Goal: Task Accomplishment & Management: Manage account settings

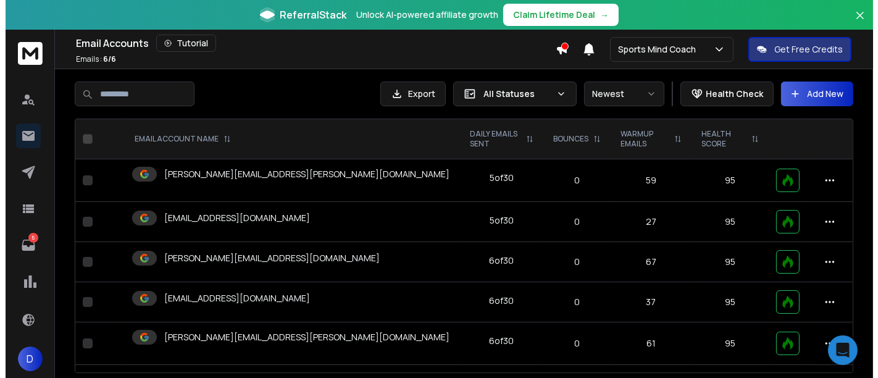
scroll to position [35, 0]
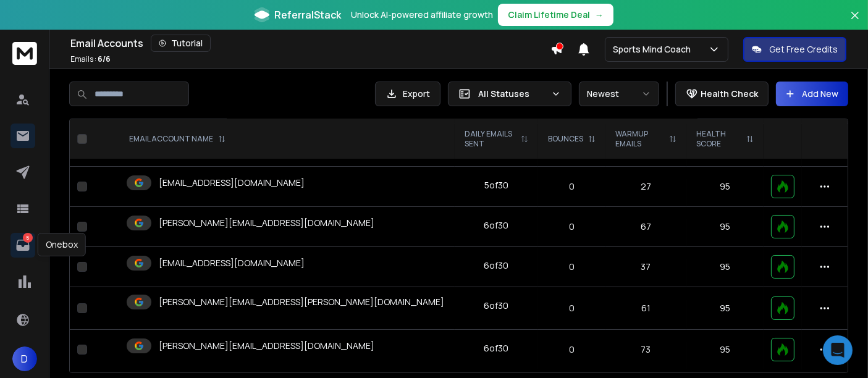
click at [18, 245] on icon at bounding box center [22, 245] width 13 height 11
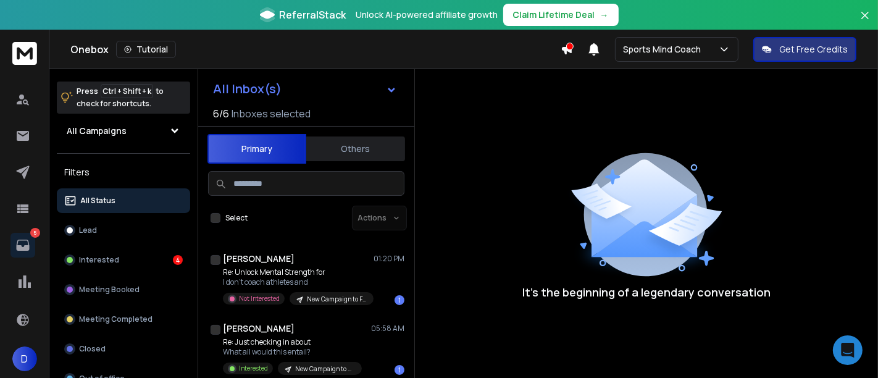
click at [862, 16] on icon "Close banner" at bounding box center [864, 15] width 11 height 11
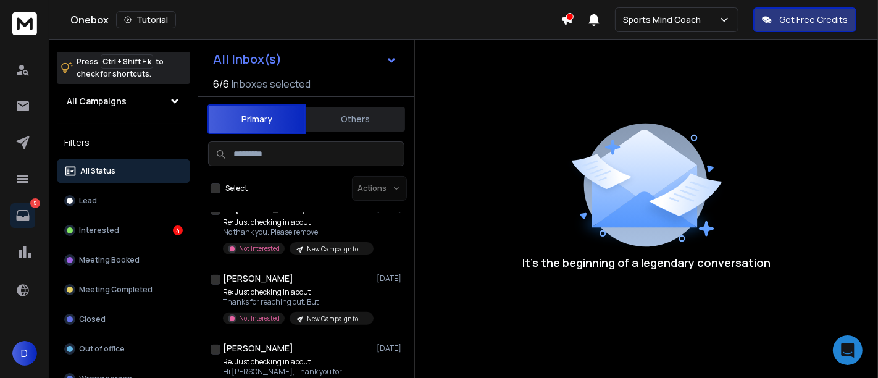
scroll to position [564, 0]
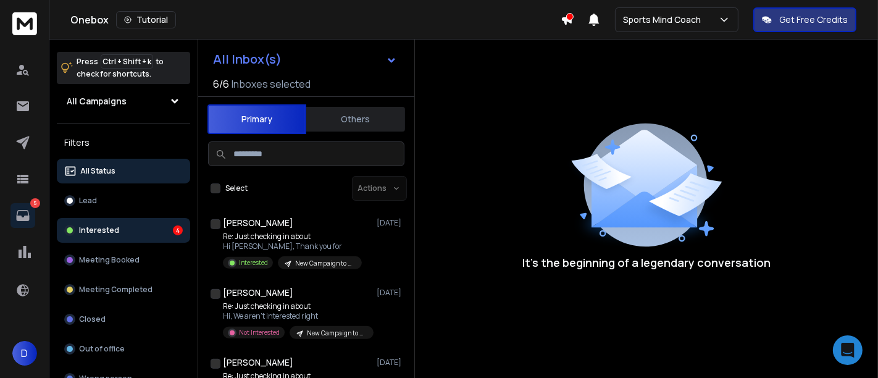
click at [113, 228] on p "Interested" at bounding box center [99, 230] width 40 height 10
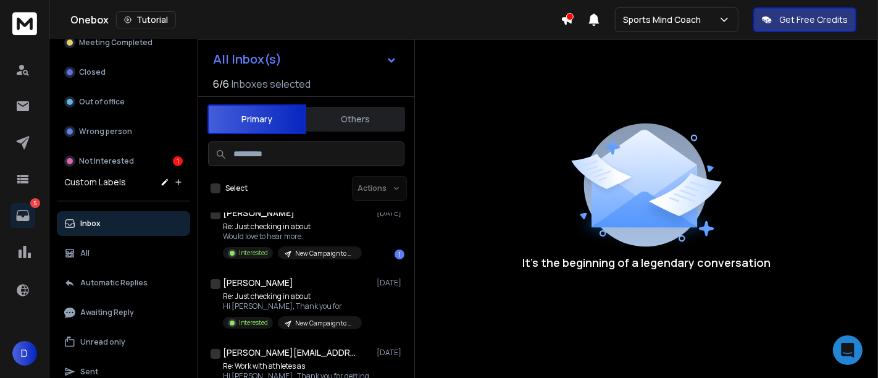
scroll to position [237, 0]
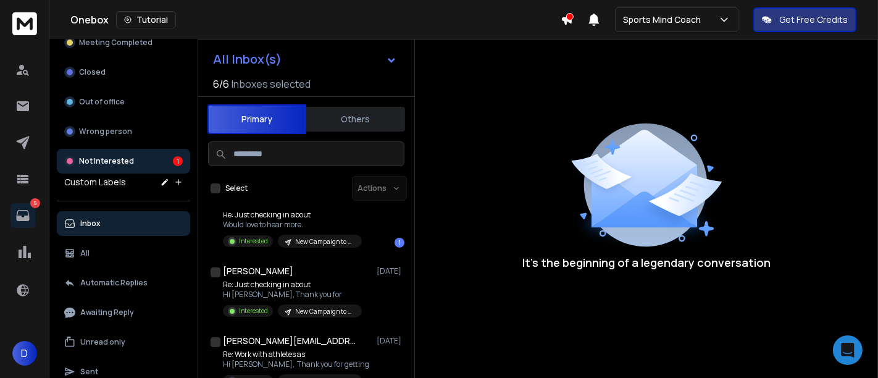
click at [128, 161] on p "Not Interested" at bounding box center [106, 161] width 55 height 10
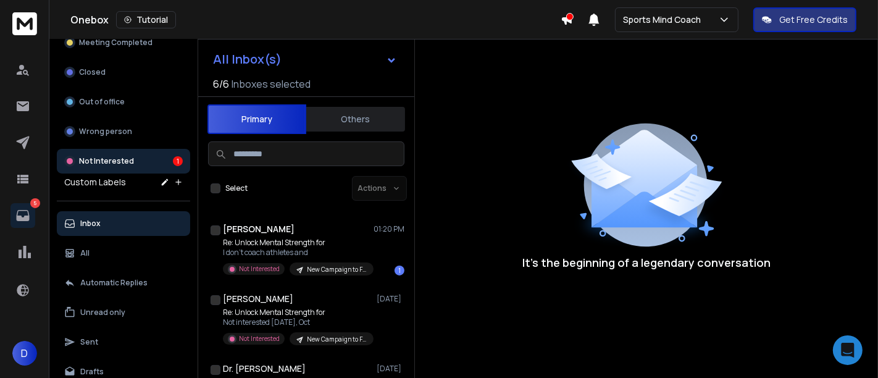
click at [132, 162] on button "Not Interested 1" at bounding box center [123, 161] width 133 height 25
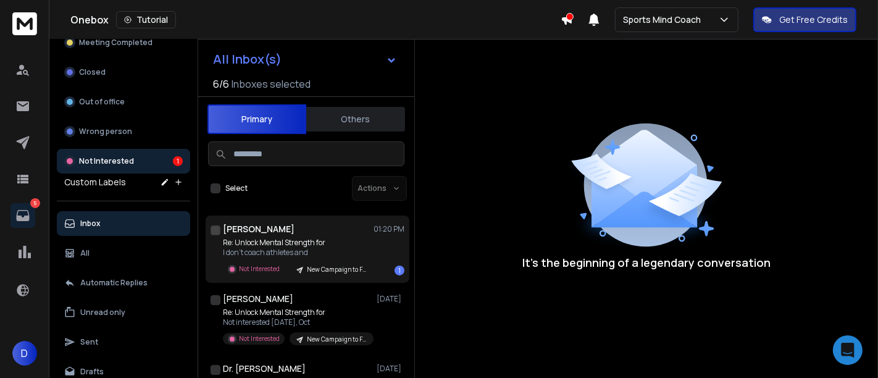
click at [270, 248] on p "I don’t coach athletes and" at bounding box center [297, 253] width 148 height 10
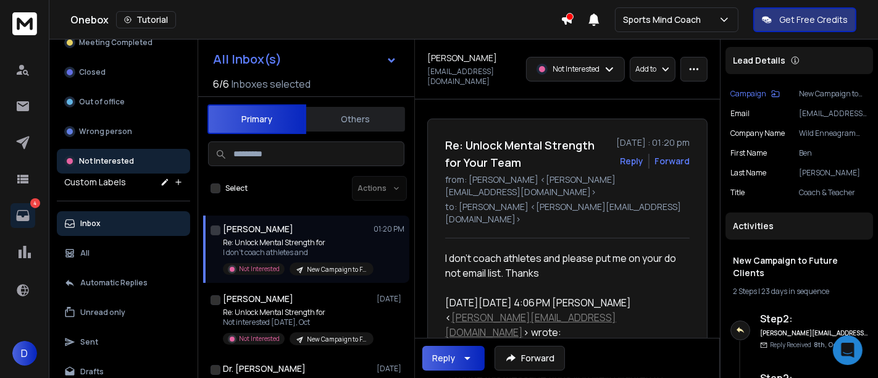
scroll to position [27, 0]
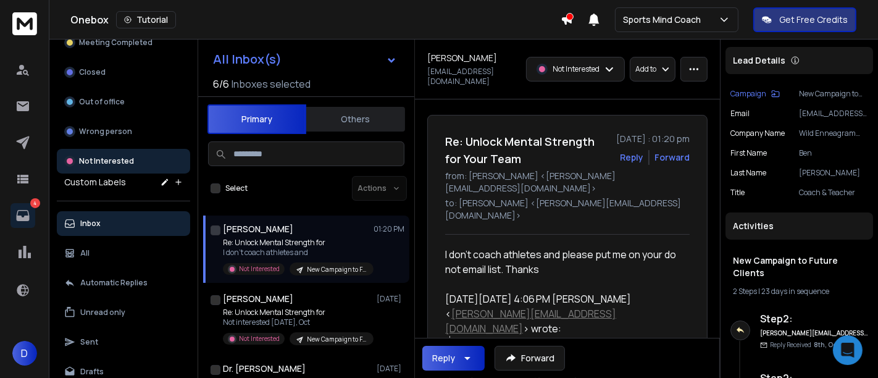
click at [479, 247] on div "I don’t coach athletes and please put me on your do not email list. Thanks" at bounding box center [562, 262] width 235 height 30
drag, startPoint x: 479, startPoint y: 221, endPoint x: 472, endPoint y: 221, distance: 7.4
click at [472, 247] on div "I don’t coach athletes and please put me on your do not email list. Thanks" at bounding box center [562, 262] width 235 height 30
click at [455, 247] on div "I don’t coach athletes and please put me on your do not email list. Thanks" at bounding box center [562, 262] width 235 height 30
drag, startPoint x: 456, startPoint y: 220, endPoint x: 494, endPoint y: 222, distance: 38.3
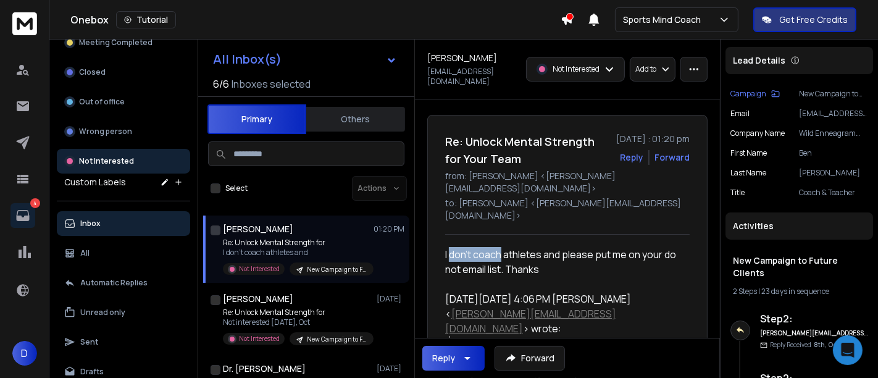
click at [494, 247] on div "I don’t coach athletes and please put me on your do not email list. Thanks" at bounding box center [562, 262] width 235 height 30
drag, startPoint x: 494, startPoint y: 222, endPoint x: 532, endPoint y: 220, distance: 38.3
click at [532, 247] on div "I don’t coach athletes and please put me on your do not email list. Thanks" at bounding box center [562, 262] width 235 height 30
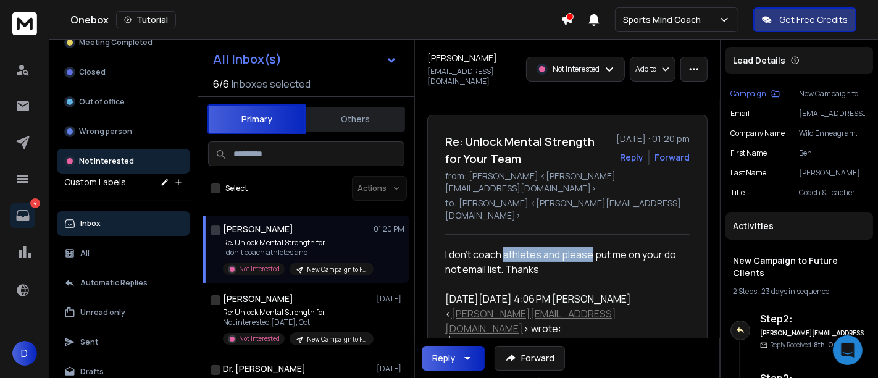
drag, startPoint x: 532, startPoint y: 220, endPoint x: 566, endPoint y: 218, distance: 33.4
click at [566, 247] on div "I don’t coach athletes and please put me on your do not email list. Thanks" at bounding box center [562, 262] width 235 height 30
drag, startPoint x: 566, startPoint y: 218, endPoint x: 451, endPoint y: 216, distance: 114.2
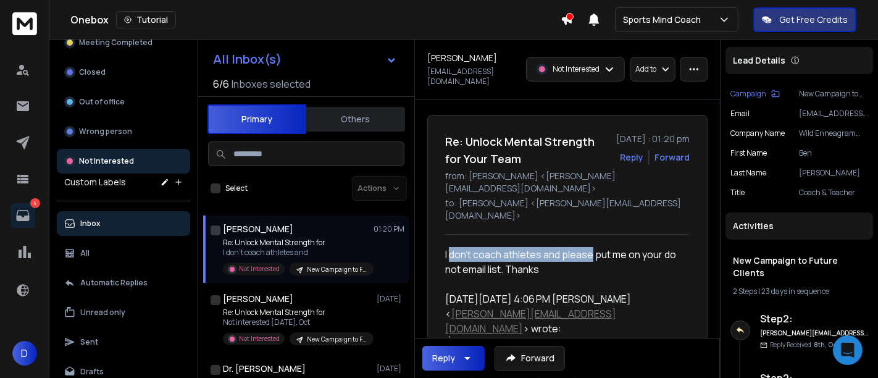
click at [451, 247] on div "I don’t coach athletes and please put me on your do not email list. Thanks" at bounding box center [562, 262] width 235 height 30
drag, startPoint x: 451, startPoint y: 216, endPoint x: 582, endPoint y: 217, distance: 130.3
click at [582, 247] on div "I don’t coach athletes and please put me on your do not email list. Thanks" at bounding box center [562, 262] width 235 height 30
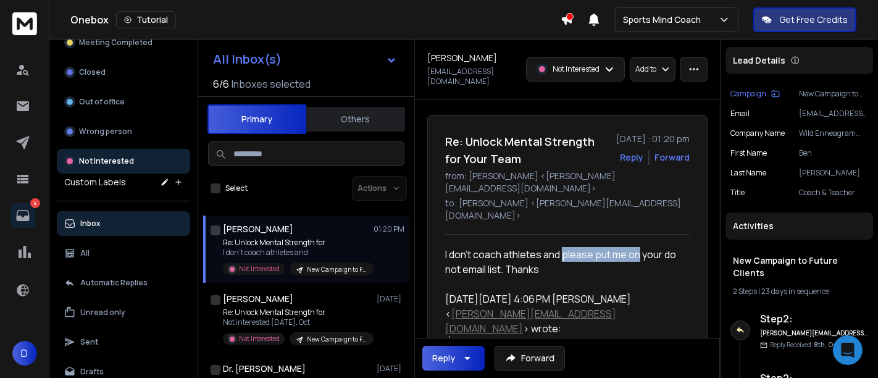
drag, startPoint x: 582, startPoint y: 217, endPoint x: 638, endPoint y: 221, distance: 57.0
click at [638, 247] on div "I don’t coach athletes and please put me on your do not email list. Thanks" at bounding box center [562, 262] width 235 height 30
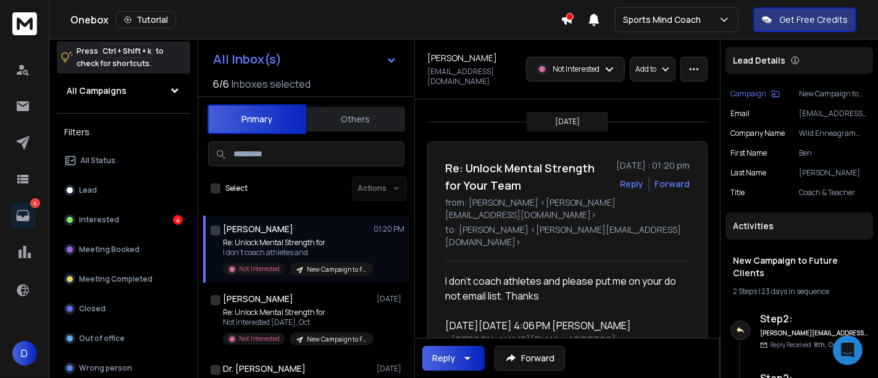
scroll to position [0, 0]
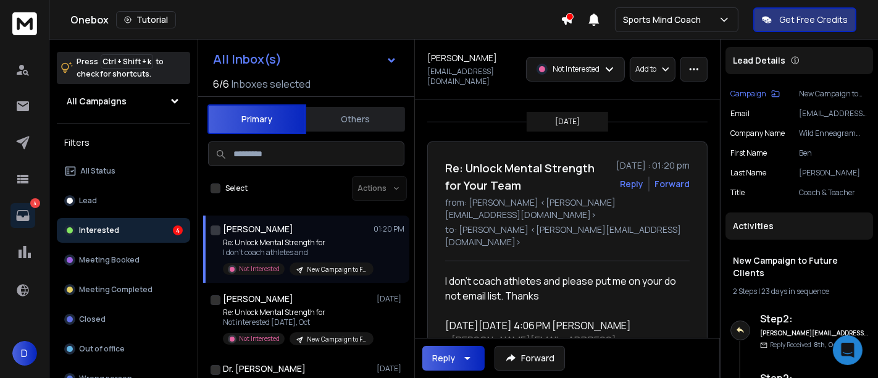
click at [93, 230] on p "Interested" at bounding box center [99, 230] width 40 height 10
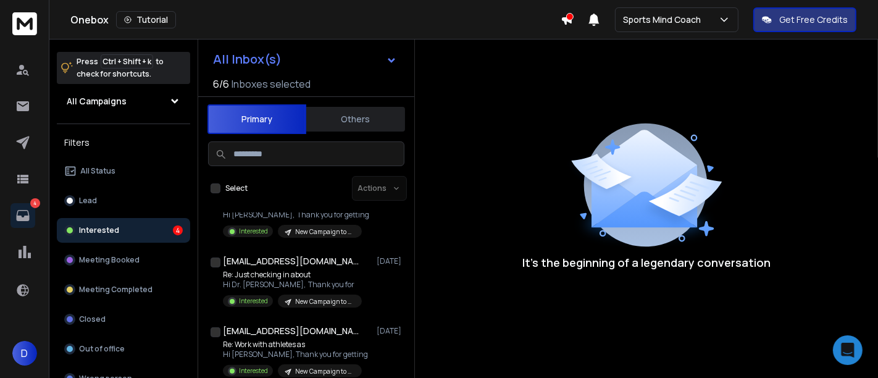
scroll to position [389, 0]
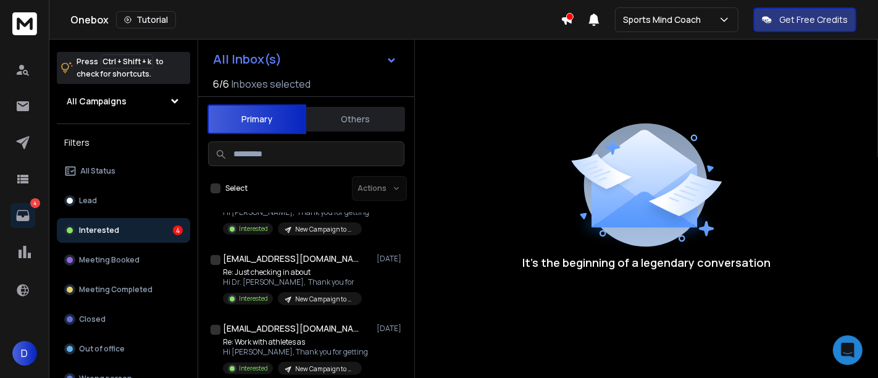
click at [540, 265] on p "It’s the beginning of a legendary conversation" at bounding box center [646, 262] width 248 height 17
drag, startPoint x: 540, startPoint y: 265, endPoint x: 529, endPoint y: 265, distance: 10.5
click at [529, 265] on p "It’s the beginning of a legendary conversation" at bounding box center [646, 262] width 248 height 17
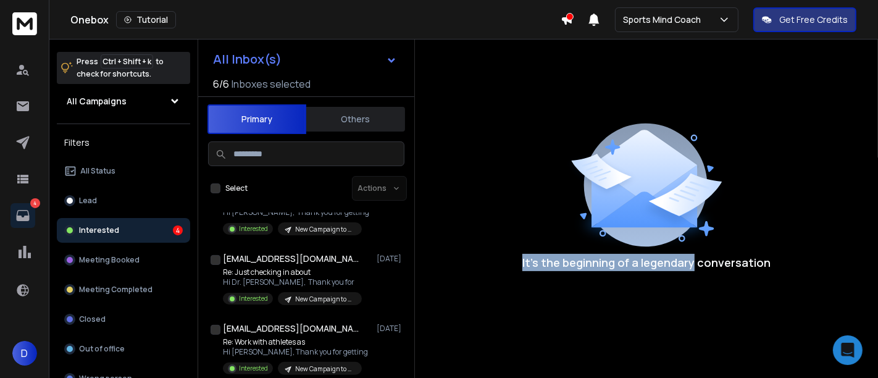
drag, startPoint x: 529, startPoint y: 265, endPoint x: 651, endPoint y: 265, distance: 121.6
click at [651, 265] on p "It’s the beginning of a legendary conversation" at bounding box center [646, 262] width 248 height 17
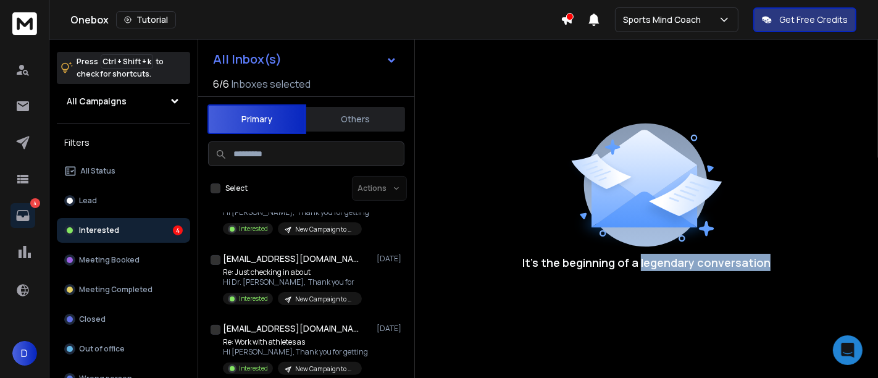
drag, startPoint x: 651, startPoint y: 265, endPoint x: 726, endPoint y: 262, distance: 74.8
click at [726, 262] on p "It’s the beginning of a legendary conversation" at bounding box center [646, 262] width 248 height 17
drag, startPoint x: 726, startPoint y: 262, endPoint x: 613, endPoint y: 261, distance: 113.0
click at [613, 261] on p "It’s the beginning of a legendary conversation" at bounding box center [646, 262] width 248 height 17
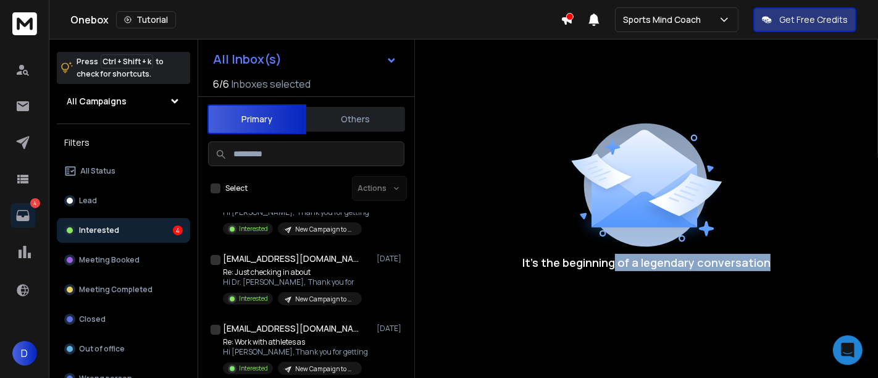
click at [613, 261] on p "It’s the beginning of a legendary conversation" at bounding box center [646, 262] width 248 height 17
drag, startPoint x: 613, startPoint y: 261, endPoint x: 661, endPoint y: 268, distance: 48.7
click at [661, 268] on p "It’s the beginning of a legendary conversation" at bounding box center [646, 262] width 248 height 17
drag, startPoint x: 661, startPoint y: 268, endPoint x: 592, endPoint y: 257, distance: 70.0
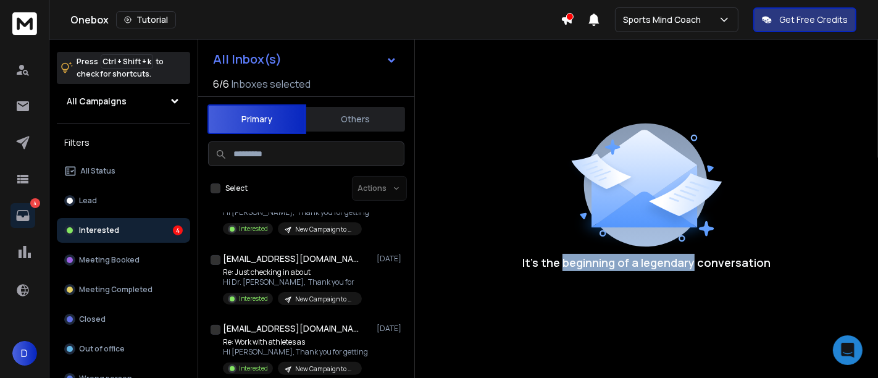
click at [592, 257] on p "It’s the beginning of a legendary conversation" at bounding box center [646, 262] width 248 height 17
drag, startPoint x: 592, startPoint y: 257, endPoint x: 621, endPoint y: 264, distance: 29.8
click at [621, 264] on p "It’s the beginning of a legendary conversation" at bounding box center [646, 262] width 248 height 17
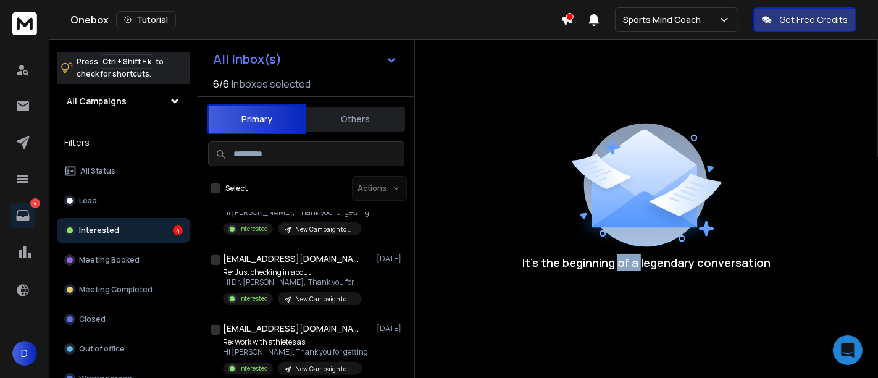
drag, startPoint x: 621, startPoint y: 264, endPoint x: 635, endPoint y: 266, distance: 14.3
click at [635, 266] on p "It’s the beginning of a legendary conversation" at bounding box center [646, 262] width 248 height 17
drag, startPoint x: 635, startPoint y: 266, endPoint x: 621, endPoint y: 266, distance: 14.2
click at [621, 266] on p "It’s the beginning of a legendary conversation" at bounding box center [646, 262] width 248 height 17
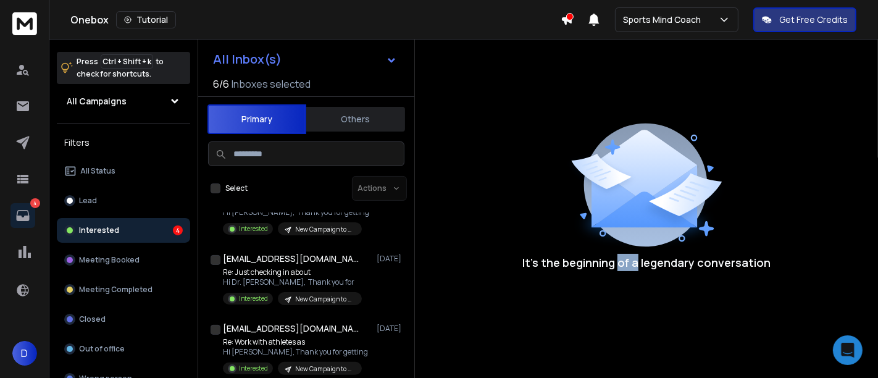
click at [621, 266] on p "It’s the beginning of a legendary conversation" at bounding box center [646, 262] width 248 height 17
drag, startPoint x: 621, startPoint y: 266, endPoint x: 634, endPoint y: 266, distance: 13.0
click at [634, 266] on p "It’s the beginning of a legendary conversation" at bounding box center [646, 262] width 248 height 17
drag, startPoint x: 634, startPoint y: 266, endPoint x: 622, endPoint y: 266, distance: 11.1
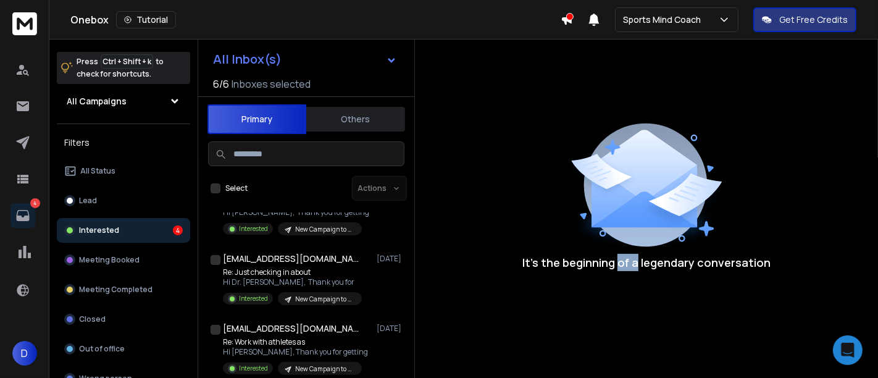
click at [622, 266] on p "It’s the beginning of a legendary conversation" at bounding box center [646, 262] width 248 height 17
drag, startPoint x: 622, startPoint y: 266, endPoint x: 629, endPoint y: 266, distance: 6.8
click at [629, 266] on p "It’s the beginning of a legendary conversation" at bounding box center [646, 262] width 248 height 17
click at [635, 266] on p "It’s the beginning of a legendary conversation" at bounding box center [646, 262] width 248 height 17
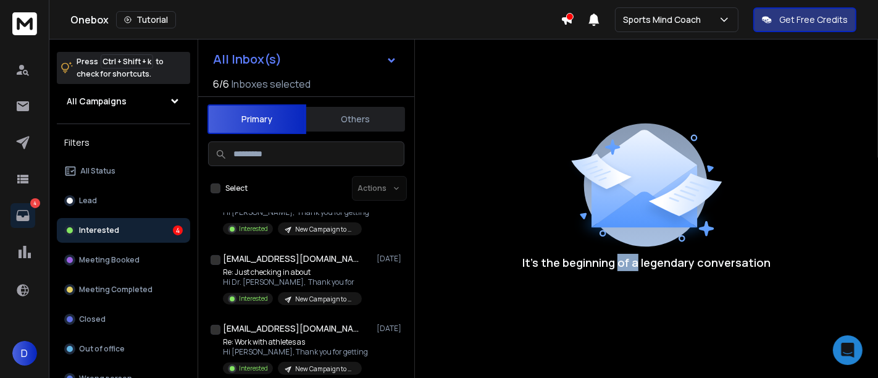
drag, startPoint x: 635, startPoint y: 266, endPoint x: 617, endPoint y: 266, distance: 17.3
click at [617, 266] on p "It’s the beginning of a legendary conversation" at bounding box center [646, 262] width 248 height 17
click at [651, 266] on p "It’s the beginning of a legendary conversation" at bounding box center [646, 262] width 248 height 17
drag, startPoint x: 651, startPoint y: 266, endPoint x: 709, endPoint y: 264, distance: 58.1
click at [709, 264] on p "It’s the beginning of a legendary conversation" at bounding box center [646, 262] width 248 height 17
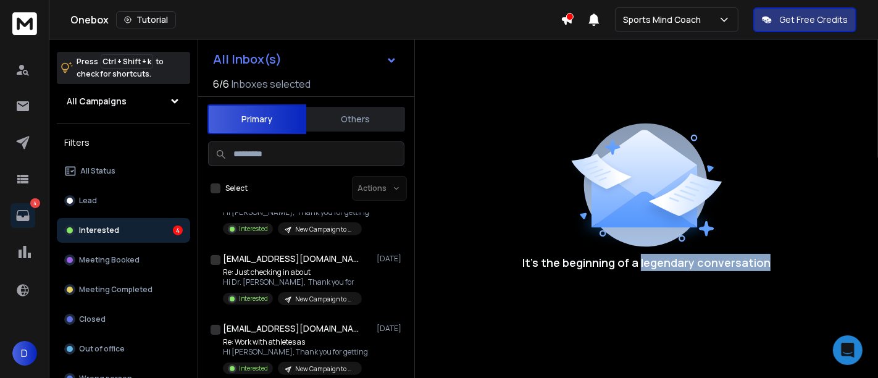
click at [709, 264] on p "It’s the beginning of a legendary conversation" at bounding box center [646, 262] width 248 height 17
drag, startPoint x: 709, startPoint y: 264, endPoint x: 679, endPoint y: 264, distance: 30.9
click at [679, 264] on p "It’s the beginning of a legendary conversation" at bounding box center [646, 262] width 248 height 17
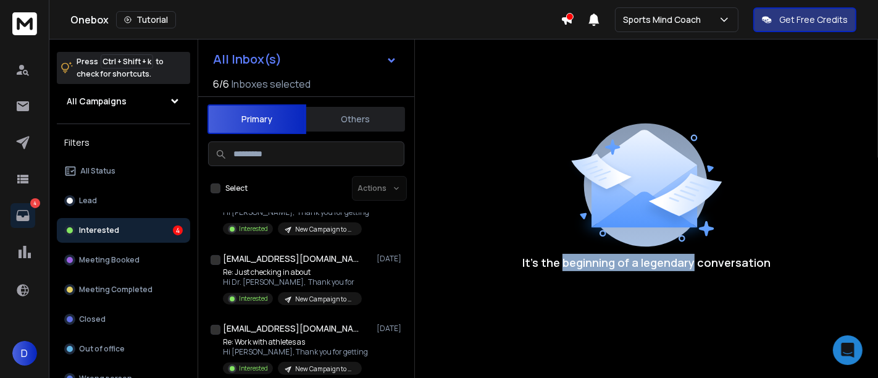
drag, startPoint x: 679, startPoint y: 264, endPoint x: 590, endPoint y: 260, distance: 89.0
click at [590, 260] on p "It’s the beginning of a legendary conversation" at bounding box center [646, 262] width 248 height 17
drag, startPoint x: 590, startPoint y: 260, endPoint x: 664, endPoint y: 267, distance: 74.5
click at [664, 267] on p "It’s the beginning of a legendary conversation" at bounding box center [646, 262] width 248 height 17
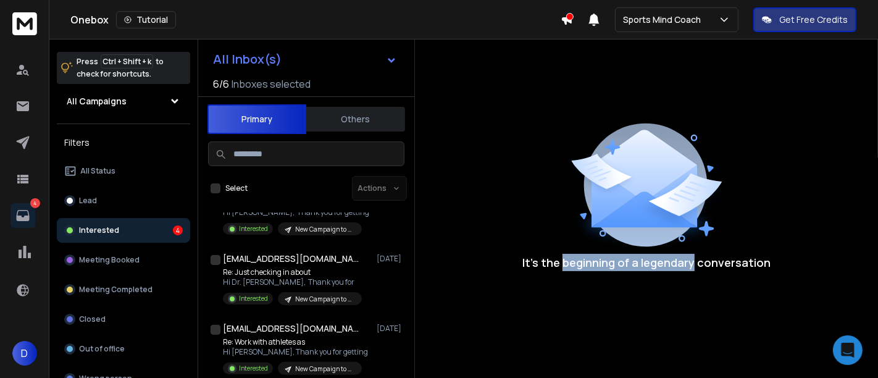
click at [664, 267] on p "It’s the beginning of a legendary conversation" at bounding box center [646, 262] width 248 height 17
drag, startPoint x: 664, startPoint y: 267, endPoint x: 636, endPoint y: 265, distance: 27.9
click at [636, 265] on p "It’s the beginning of a legendary conversation" at bounding box center [646, 262] width 248 height 17
drag, startPoint x: 636, startPoint y: 265, endPoint x: 619, endPoint y: 265, distance: 17.3
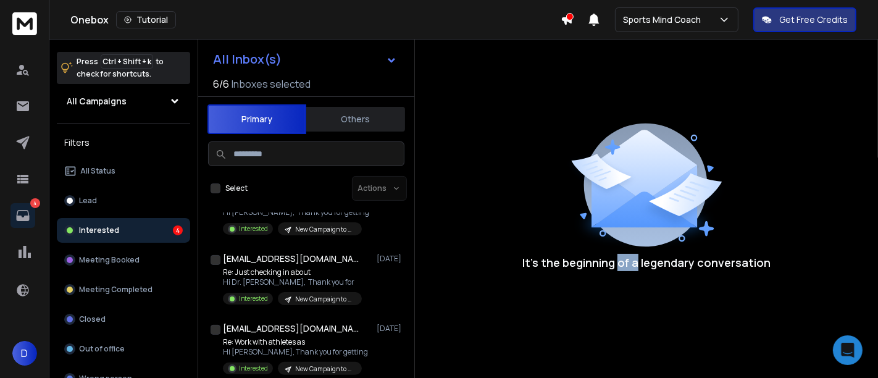
click at [619, 265] on p "It’s the beginning of a legendary conversation" at bounding box center [646, 262] width 248 height 17
click at [588, 262] on p "It’s the beginning of a legendary conversation" at bounding box center [646, 262] width 248 height 17
drag, startPoint x: 588, startPoint y: 262, endPoint x: 548, endPoint y: 262, distance: 39.5
click at [548, 262] on p "It’s the beginning of a legendary conversation" at bounding box center [646, 262] width 248 height 17
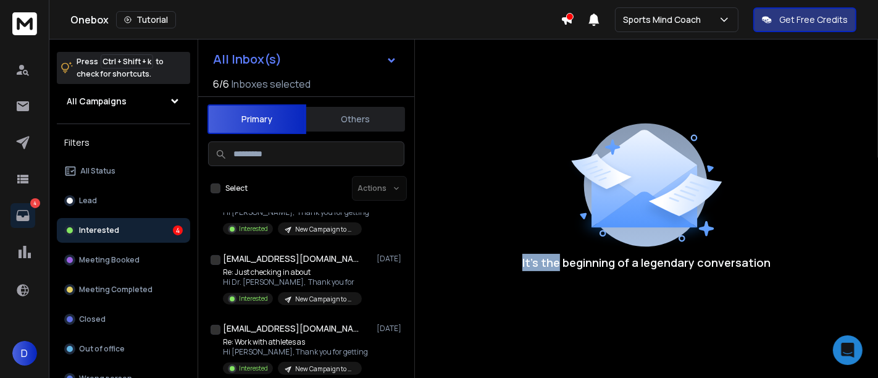
drag, startPoint x: 548, startPoint y: 262, endPoint x: 532, endPoint y: 262, distance: 16.1
click at [532, 262] on p "It’s the beginning of a legendary conversation" at bounding box center [646, 262] width 248 height 17
drag, startPoint x: 532, startPoint y: 262, endPoint x: 601, endPoint y: 269, distance: 69.5
click at [601, 269] on p "It’s the beginning of a legendary conversation" at bounding box center [646, 262] width 248 height 17
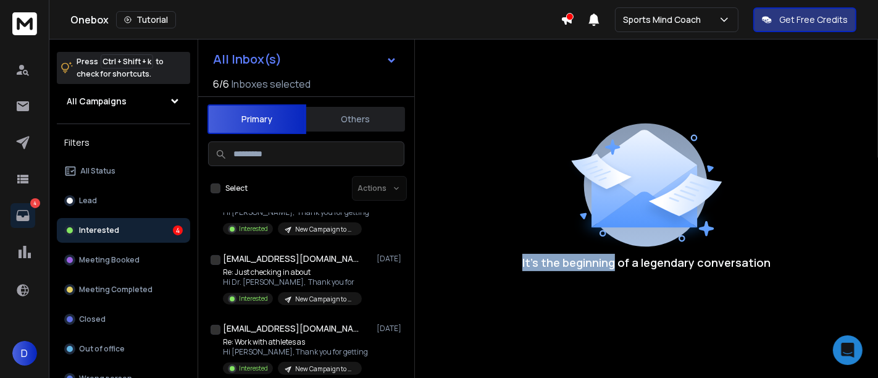
click at [601, 269] on p "It’s the beginning of a legendary conversation" at bounding box center [646, 262] width 248 height 17
drag, startPoint x: 601, startPoint y: 269, endPoint x: 668, endPoint y: 266, distance: 66.7
click at [668, 266] on p "It’s the beginning of a legendary conversation" at bounding box center [646, 262] width 248 height 17
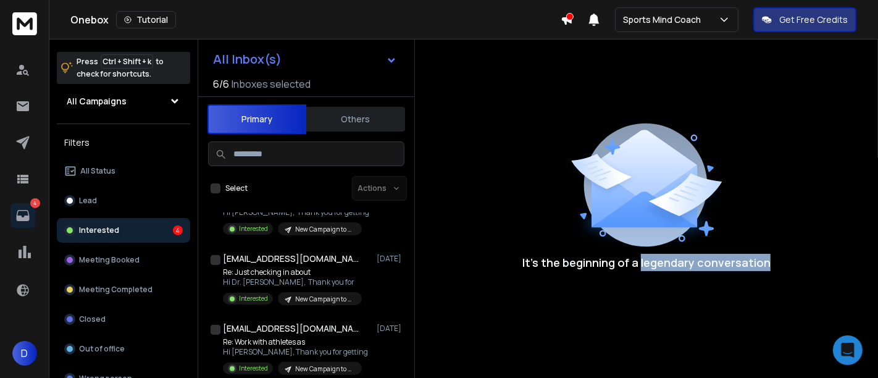
drag, startPoint x: 668, startPoint y: 266, endPoint x: 739, endPoint y: 255, distance: 71.9
click at [739, 255] on p "It’s the beginning of a legendary conversation" at bounding box center [646, 262] width 248 height 17
click at [738, 262] on p "It’s the beginning of a legendary conversation" at bounding box center [646, 262] width 248 height 17
drag, startPoint x: 738, startPoint y: 261, endPoint x: 595, endPoint y: 138, distance: 188.3
click at [595, 138] on div "It’s the beginning of a legendary conversation" at bounding box center [646, 200] width 463 height 321
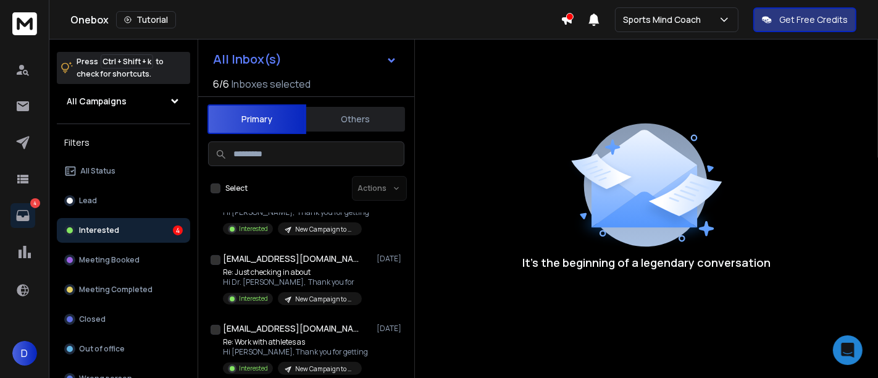
click at [595, 138] on icon at bounding box center [647, 185] width 162 height 142
drag, startPoint x: 595, startPoint y: 138, endPoint x: 658, endPoint y: 193, distance: 83.1
click at [658, 193] on icon at bounding box center [647, 185] width 162 height 142
click at [658, 193] on icon at bounding box center [675, 196] width 44 height 62
click at [521, 256] on div "It’s the beginning of a legendary conversation" at bounding box center [646, 200] width 463 height 321
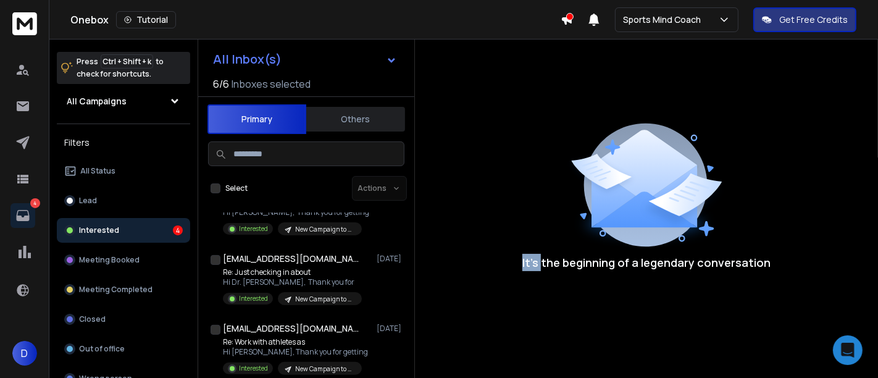
drag, startPoint x: 522, startPoint y: 256, endPoint x: 542, endPoint y: 259, distance: 20.0
click at [542, 259] on div "It’s the beginning of a legendary conversation" at bounding box center [646, 200] width 463 height 321
click at [542, 259] on p "It’s the beginning of a legendary conversation" at bounding box center [646, 262] width 248 height 17
drag, startPoint x: 542, startPoint y: 259, endPoint x: 553, endPoint y: 262, distance: 12.1
click at [553, 262] on p "It’s the beginning of a legendary conversation" at bounding box center [646, 262] width 248 height 17
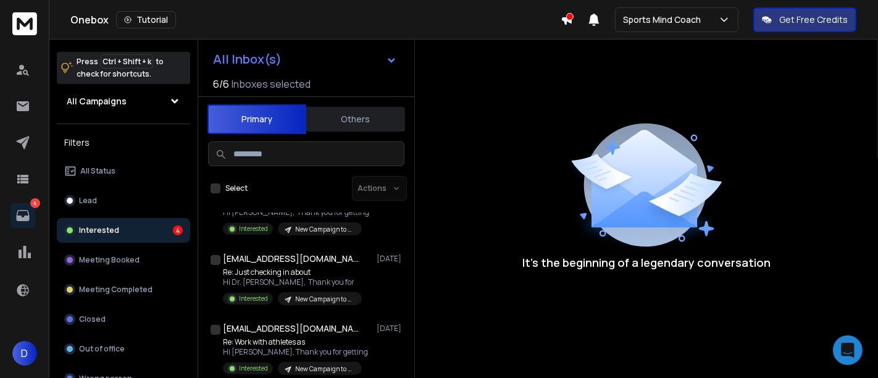
click at [570, 264] on p "It’s the beginning of a legendary conversation" at bounding box center [646, 262] width 248 height 17
drag, startPoint x: 570, startPoint y: 264, endPoint x: 625, endPoint y: 263, distance: 55.0
click at [625, 263] on p "It’s the beginning of a legendary conversation" at bounding box center [646, 262] width 248 height 17
click at [621, 264] on p "It’s the beginning of a legendary conversation" at bounding box center [646, 262] width 248 height 17
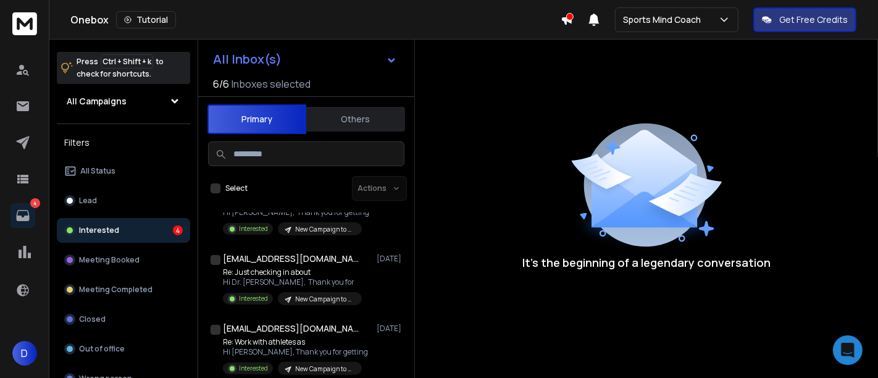
click at [635, 260] on p "It’s the beginning of a legendary conversation" at bounding box center [646, 262] width 248 height 17
click at [631, 261] on p "It’s the beginning of a legendary conversation" at bounding box center [646, 262] width 248 height 17
click at [635, 262] on p "It’s the beginning of a legendary conversation" at bounding box center [646, 262] width 248 height 17
click at [653, 264] on p "It’s the beginning of a legendary conversation" at bounding box center [646, 262] width 248 height 17
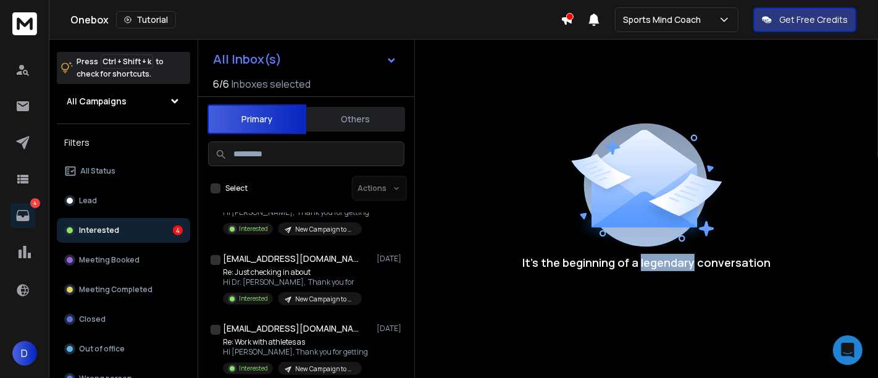
click at [649, 264] on p "It’s the beginning of a legendary conversation" at bounding box center [646, 262] width 248 height 17
click at [709, 266] on p "It’s the beginning of a legendary conversation" at bounding box center [646, 262] width 248 height 17
drag, startPoint x: 709, startPoint y: 266, endPoint x: 666, endPoint y: 262, distance: 42.8
click at [666, 262] on p "It’s the beginning of a legendary conversation" at bounding box center [646, 262] width 248 height 17
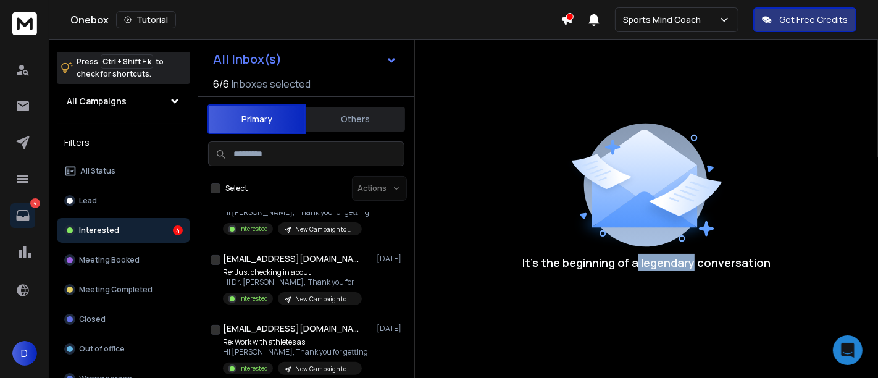
drag
click at [634, 262] on p "It’s the beginning of a legendary conversation" at bounding box center [646, 262] width 248 height 17
click at [632, 262] on p "It’s the beginning of a legendary conversation" at bounding box center [646, 262] width 248 height 17
click at [636, 262] on p "It’s the beginning of a legendary conversation" at bounding box center [646, 262] width 248 height 17
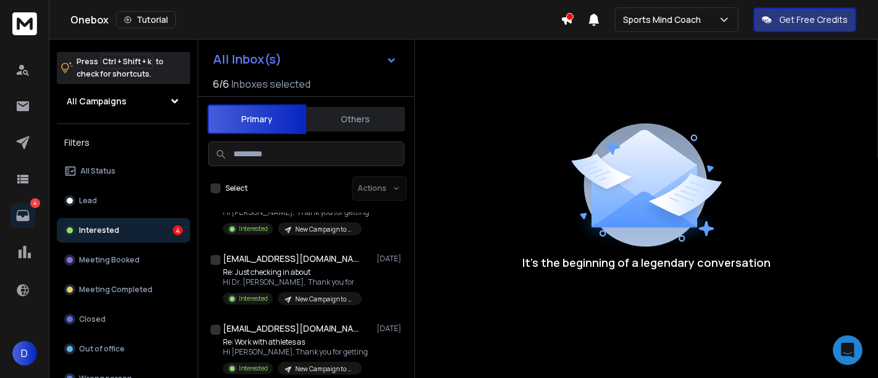
click at [628, 264] on p "It’s the beginning of a legendary conversation" at bounding box center [646, 262] width 248 height 17
click at [624, 264] on p "It’s the beginning of a legendary conversation" at bounding box center [646, 262] width 248 height 17
click at [620, 264] on p "It’s the beginning of a legendary conversation" at bounding box center [646, 262] width 248 height 17
click at [603, 261] on p "It’s the beginning of a legendary conversation" at bounding box center [646, 262] width 248 height 17
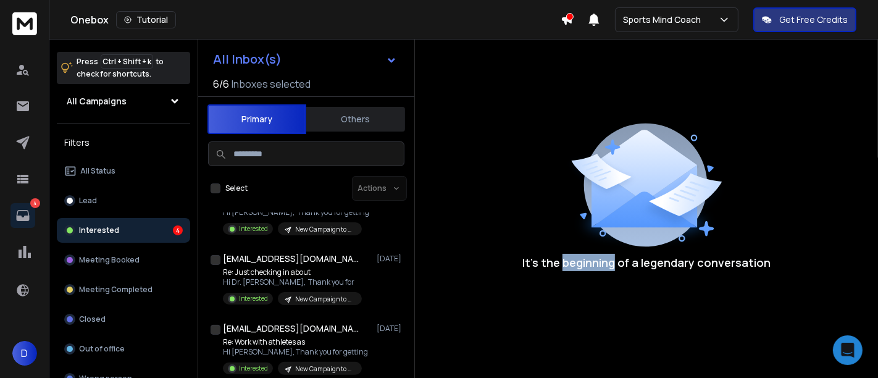
drag, startPoint x: 603, startPoint y: 261, endPoint x: 575, endPoint y: 261, distance: 28.4
click at [575, 261] on p "It’s the beginning of a legendary conversation" at bounding box center [646, 262] width 248 height 17
click at [551, 261] on p "It’s the beginning of a legendary conversation" at bounding box center [646, 262] width 248 height 17
drag, startPoint x: 551, startPoint y: 261, endPoint x: 524, endPoint y: 262, distance: 27.8
click at [524, 262] on p "It’s the beginning of a legendary conversation" at bounding box center [646, 262] width 248 height 17
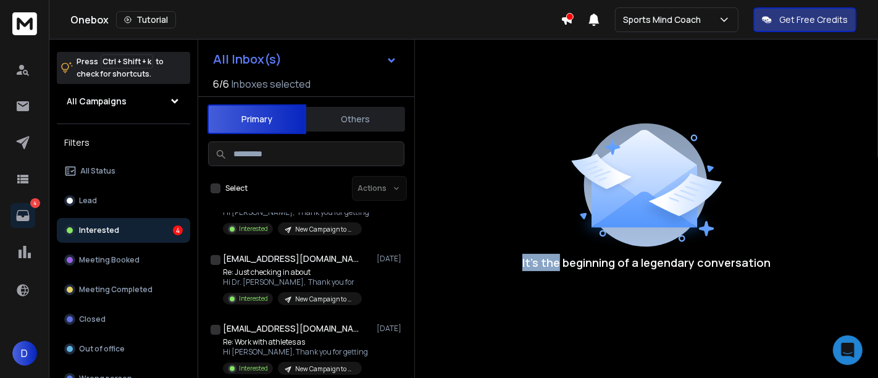
click at [524, 262] on p "It’s the beginning of a legendary conversation" at bounding box center [646, 262] width 248 height 17
drag, startPoint x: 524, startPoint y: 262, endPoint x: 534, endPoint y: 262, distance: 10.5
click at [534, 262] on p "It’s the beginning of a legendary conversation" at bounding box center [646, 262] width 248 height 17
drag, startPoint x: 534, startPoint y: 262, endPoint x: 550, endPoint y: 262, distance: 15.4
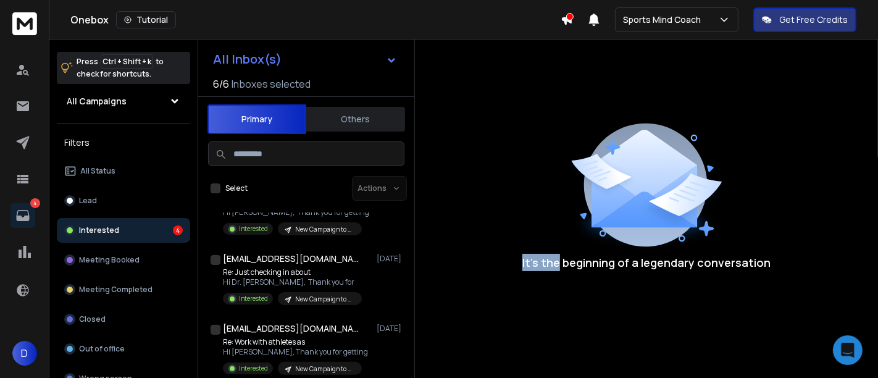
click at [550, 262] on p "It’s the beginning of a legendary conversation" at bounding box center [646, 262] width 248 height 17
drag, startPoint x: 550, startPoint y: 262, endPoint x: 578, endPoint y: 257, distance: 28.8
click at [578, 257] on p "It’s the beginning of a legendary conversation" at bounding box center [646, 262] width 248 height 17
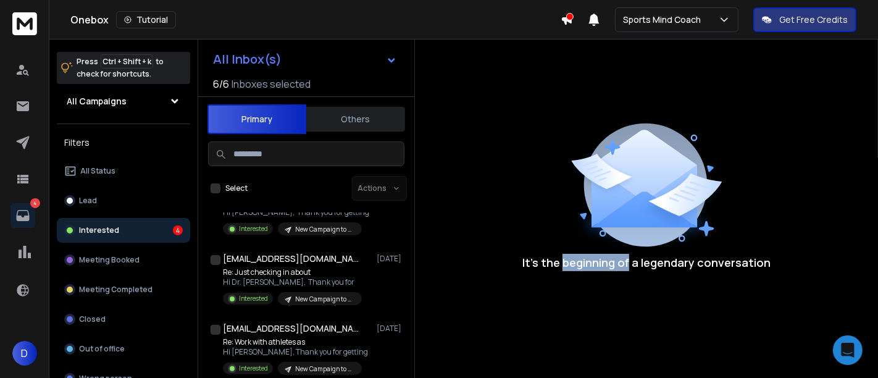
drag, startPoint x: 578, startPoint y: 257, endPoint x: 622, endPoint y: 273, distance: 47.1
click at [622, 273] on div "It’s the beginning of a legendary conversation" at bounding box center [646, 200] width 463 height 321
drag, startPoint x: 622, startPoint y: 273, endPoint x: 622, endPoint y: 264, distance: 9.3
click at [622, 264] on div "It’s the beginning of a legendary conversation" at bounding box center [646, 200] width 463 height 321
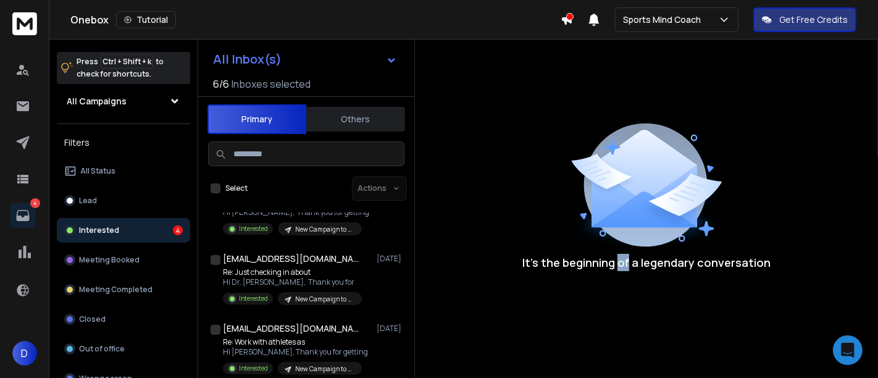
click at [622, 264] on p "It’s the beginning of a legendary conversation" at bounding box center [646, 262] width 248 height 17
drag, startPoint x: 622, startPoint y: 264, endPoint x: 637, endPoint y: 264, distance: 14.2
click at [637, 264] on p "It’s the beginning of a legendary conversation" at bounding box center [646, 262] width 248 height 17
drag, startPoint x: 637, startPoint y: 264, endPoint x: 628, endPoint y: 266, distance: 8.8
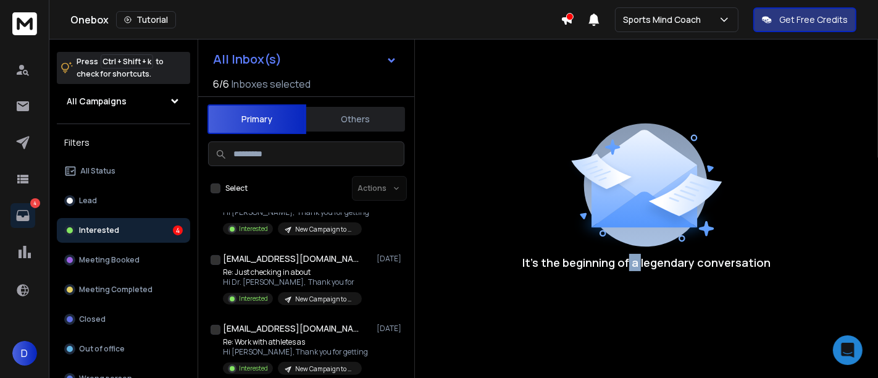
click at [628, 266] on p "It’s the beginning of a legendary conversation" at bounding box center [646, 262] width 248 height 17
drag, startPoint x: 628, startPoint y: 266, endPoint x: 640, endPoint y: 266, distance: 11.7
click at [640, 266] on p "It’s the beginning of a legendary conversation" at bounding box center [646, 262] width 248 height 17
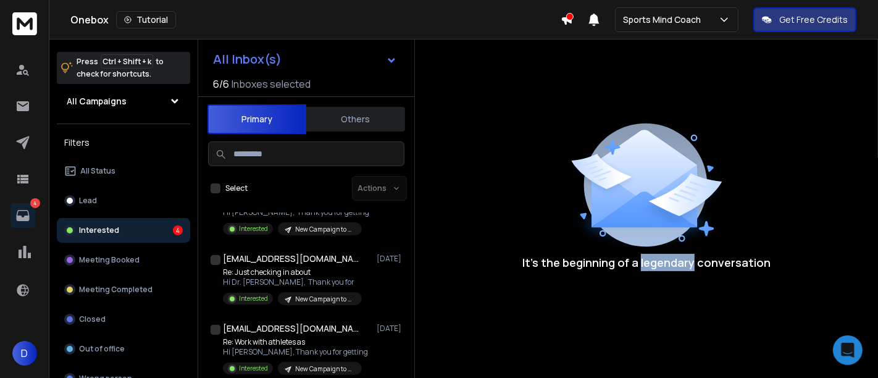
drag, startPoint x: 640, startPoint y: 266, endPoint x: 655, endPoint y: 267, distance: 14.8
click at [655, 267] on p "It’s the beginning of a legendary conversation" at bounding box center [646, 262] width 248 height 17
click at [681, 267] on p "It’s the beginning of a legendary conversation" at bounding box center [646, 262] width 248 height 17
click at [701, 262] on p "It’s the beginning of a legendary conversation" at bounding box center [646, 262] width 248 height 17
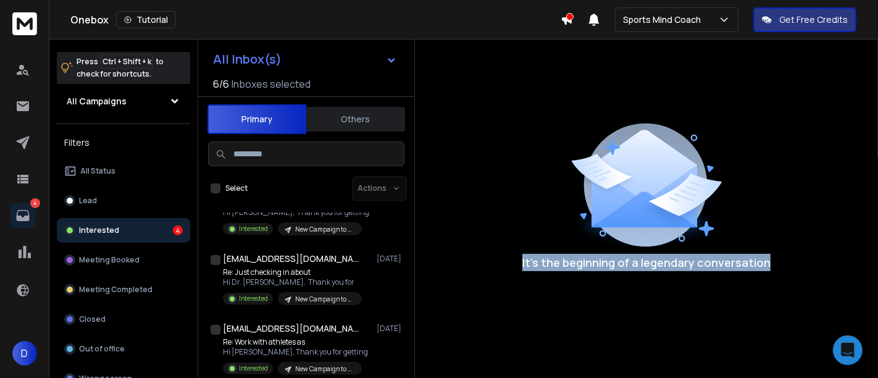
click at [649, 252] on div "It’s the beginning of a legendary conversation" at bounding box center [646, 200] width 463 height 321
click at [659, 272] on div "It’s the beginning of a legendary conversation" at bounding box center [646, 200] width 463 height 321
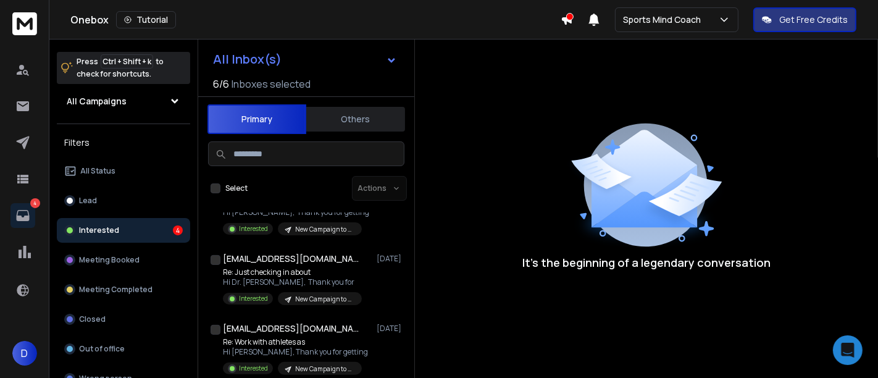
click at [659, 270] on p "It’s the beginning of a legendary conversation" at bounding box center [646, 262] width 248 height 17
click at [621, 267] on p "It’s the beginning of a legendary conversation" at bounding box center [646, 262] width 248 height 17
click at [631, 266] on p "It’s the beginning of a legendary conversation" at bounding box center [646, 262] width 248 height 17
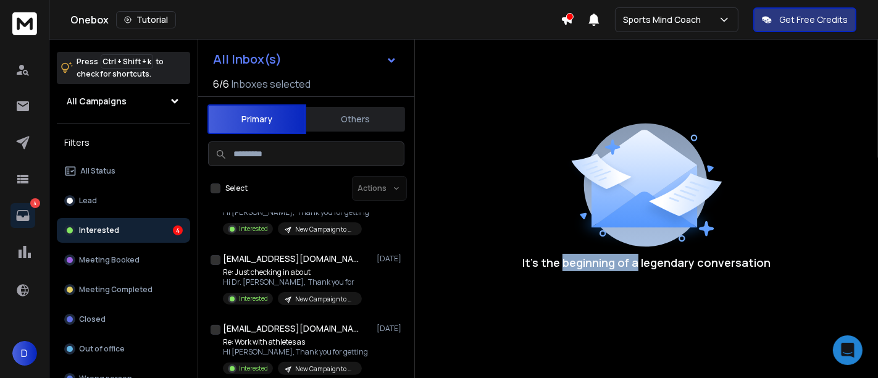
click at [595, 262] on p "It’s the beginning of a legendary conversation" at bounding box center [646, 262] width 248 height 17
click at [573, 266] on p "It’s the beginning of a legendary conversation" at bounding box center [646, 262] width 248 height 17
click at [543, 261] on p "It’s the beginning of a legendary conversation" at bounding box center [646, 262] width 248 height 17
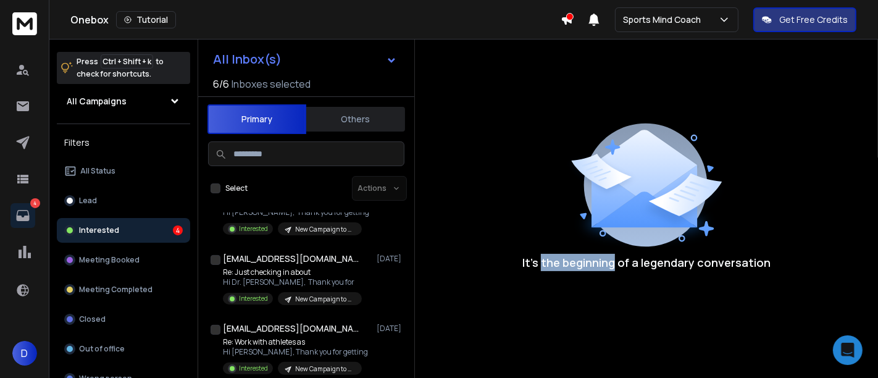
click at [543, 261] on p "It’s the beginning of a legendary conversation" at bounding box center [646, 262] width 248 height 17
click at [531, 261] on p "It’s the beginning of a legendary conversation" at bounding box center [646, 262] width 248 height 17
click at [601, 269] on p "It’s the beginning of a legendary conversation" at bounding box center [646, 262] width 248 height 17
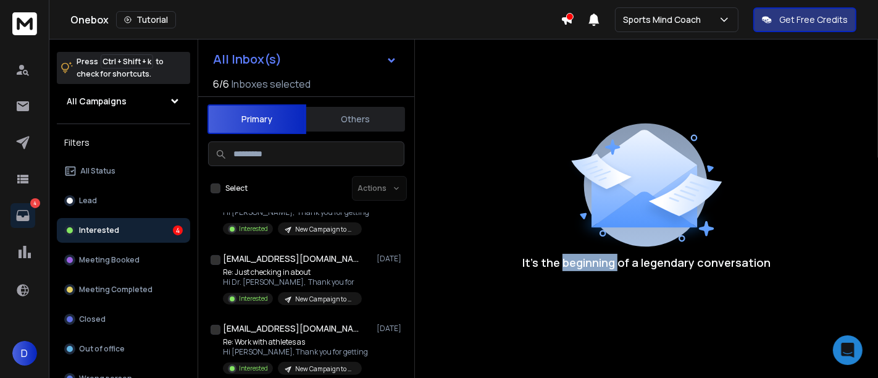
click at [601, 269] on p "It’s the beginning of a legendary conversation" at bounding box center [646, 262] width 248 height 17
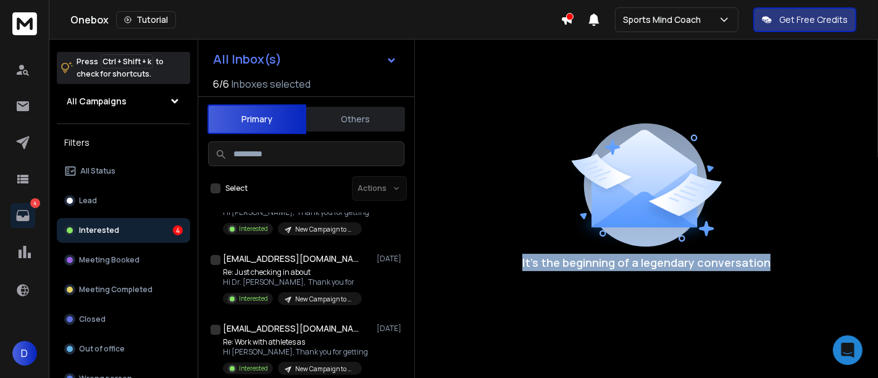
click at [601, 269] on p "It’s the beginning of a legendary conversation" at bounding box center [646, 262] width 248 height 17
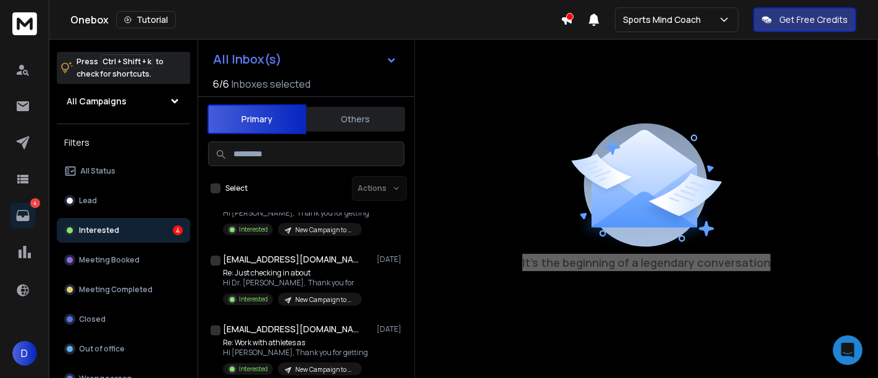
scroll to position [388, 0]
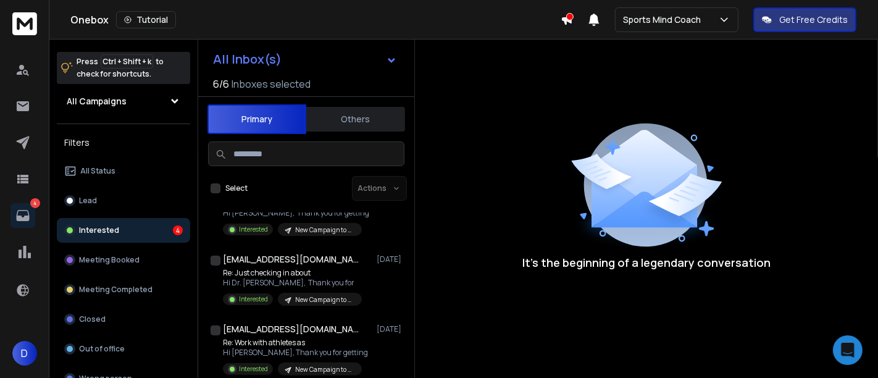
click at [546, 177] on div "It’s the beginning of a legendary conversation" at bounding box center [646, 200] width 463 height 321
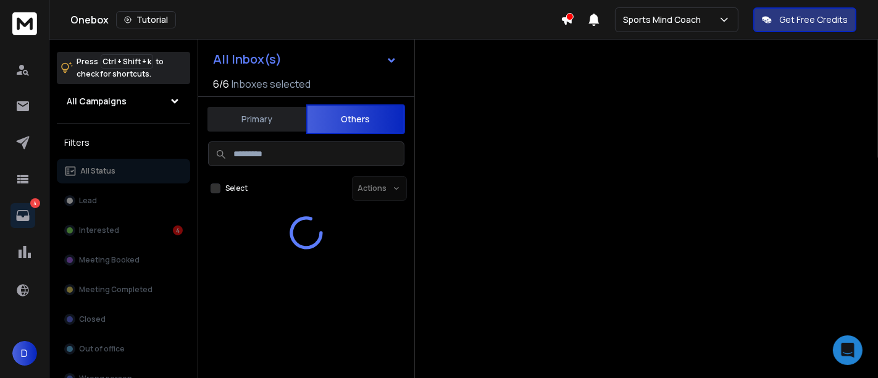
click at [335, 130] on button "Others" at bounding box center [355, 119] width 99 height 30
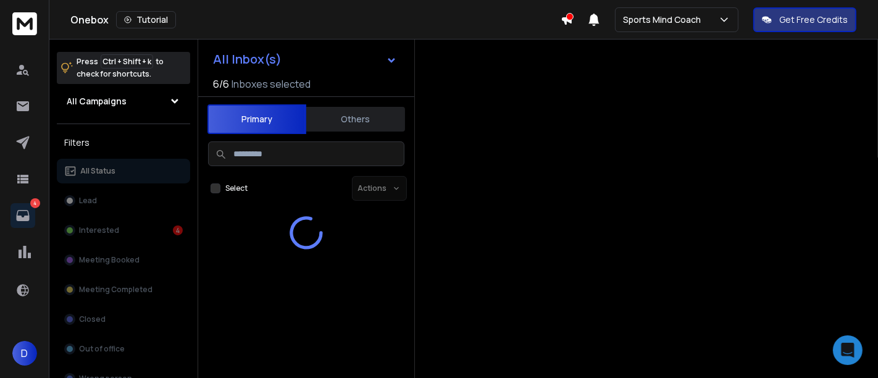
click at [277, 126] on button "Primary" at bounding box center [256, 119] width 99 height 30
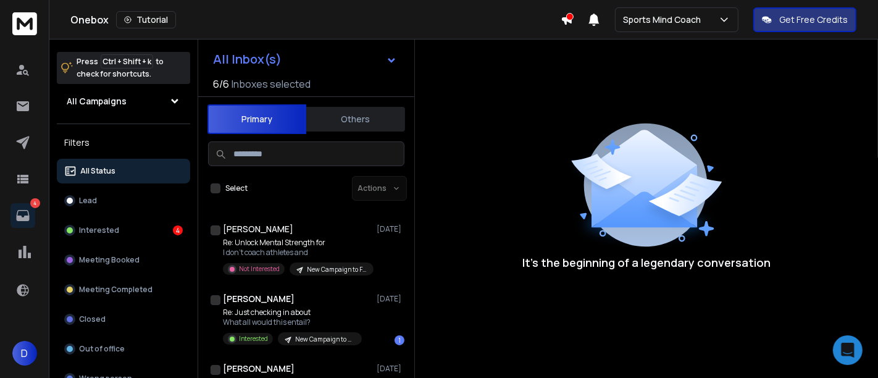
click at [367, 193] on div "Actions" at bounding box center [379, 188] width 55 height 25
click at [396, 190] on div "Actions" at bounding box center [379, 188] width 55 height 25
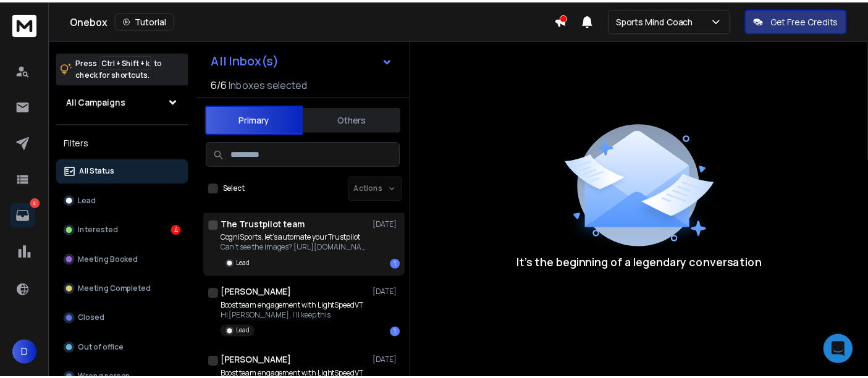
scroll to position [0, 0]
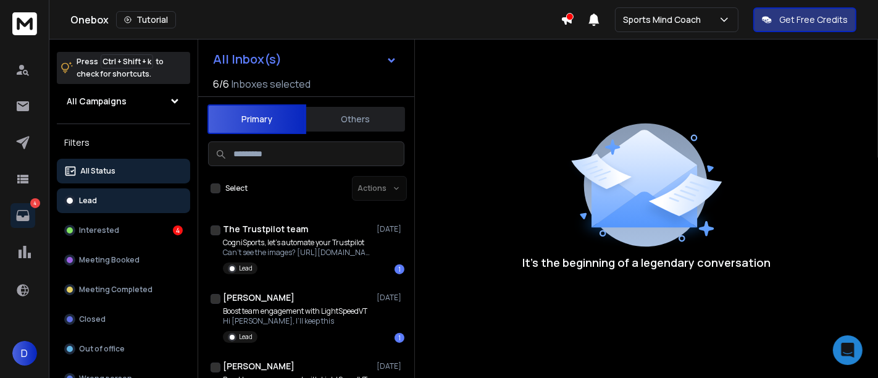
click at [109, 200] on button "Lead" at bounding box center [123, 200] width 133 height 25
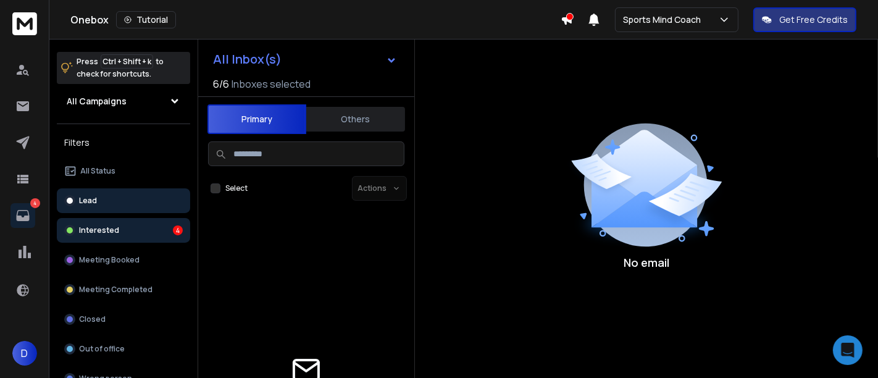
click at [100, 230] on p "Interested" at bounding box center [99, 230] width 40 height 10
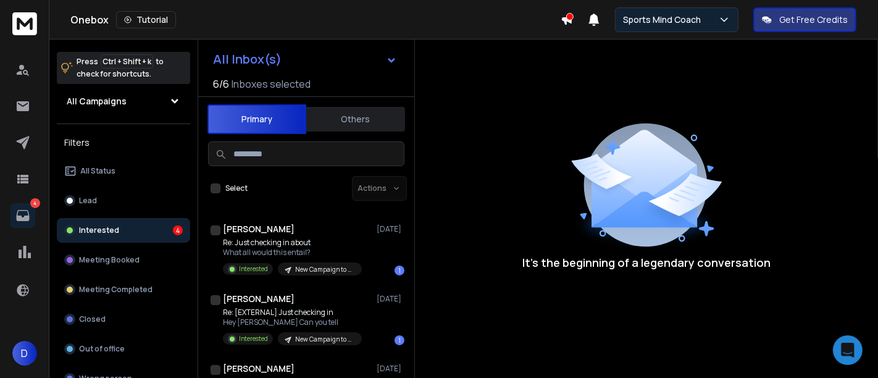
click at [665, 29] on button "Sports Mind Coach" at bounding box center [676, 19] width 123 height 25
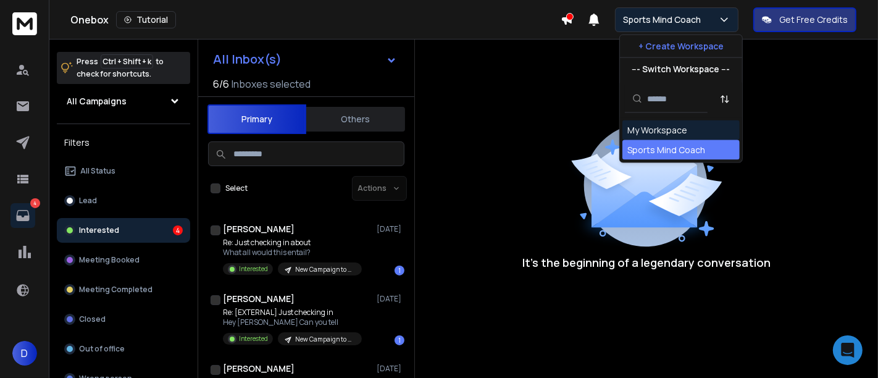
click at [665, 29] on button "Sports Mind Coach" at bounding box center [676, 19] width 123 height 25
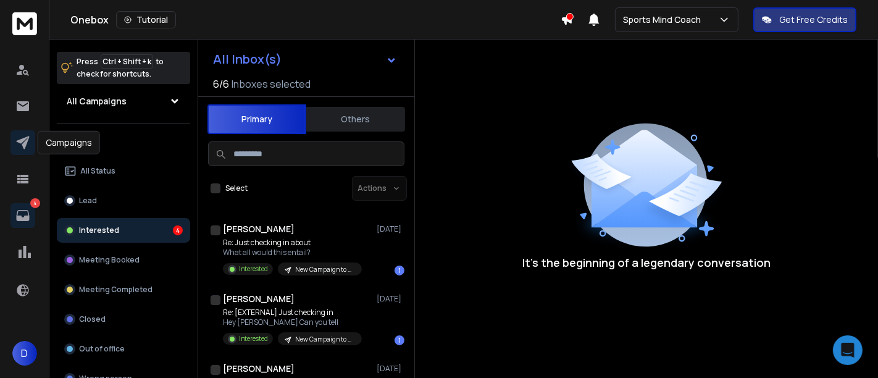
click at [14, 147] on link at bounding box center [22, 142] width 25 height 25
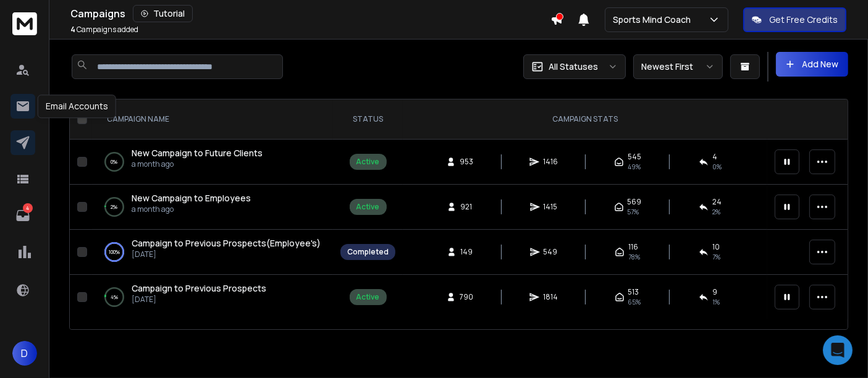
click at [25, 96] on link at bounding box center [22, 106] width 25 height 25
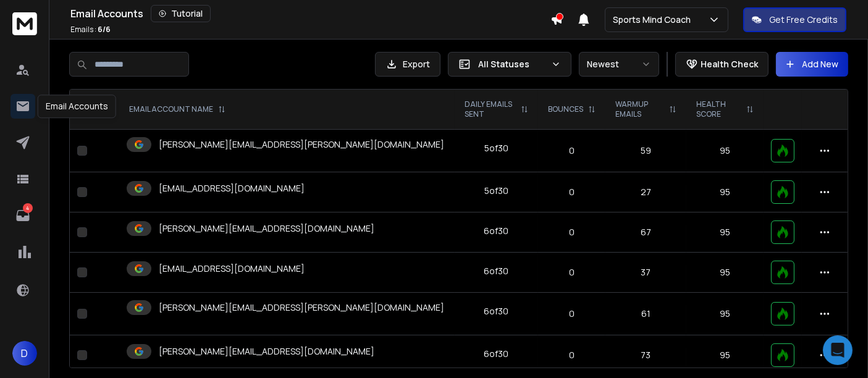
click at [701, 6] on div "Email Accounts Tutorial Emails : 6 / 6 Sports Mind Coach Get Free Credits" at bounding box center [434, 20] width 868 height 40
click at [697, 10] on button "Sports Mind Coach" at bounding box center [665, 19] width 123 height 25
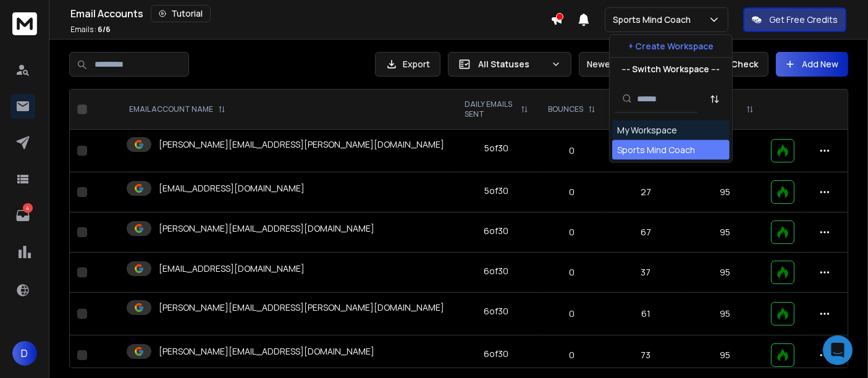
click at [17, 228] on div "4" at bounding box center [24, 217] width 28 height 29
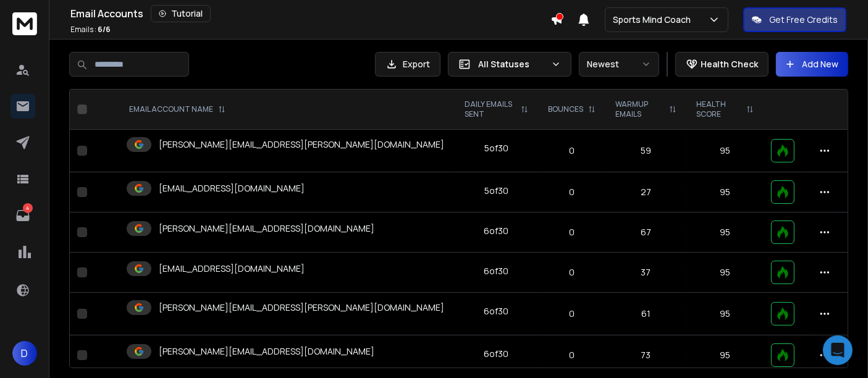
scroll to position [10, 0]
